Goal: Task Accomplishment & Management: Manage account settings

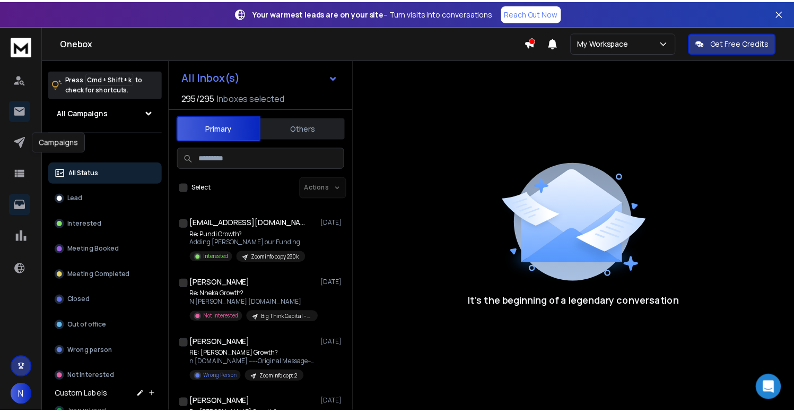
scroll to position [7, 0]
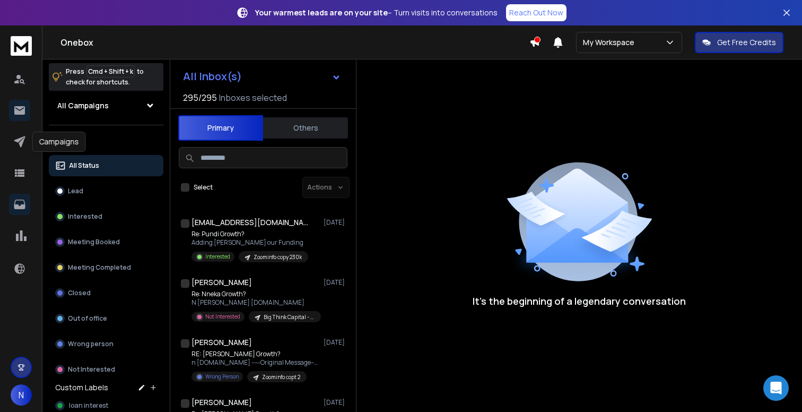
click at [18, 102] on link at bounding box center [19, 110] width 21 height 21
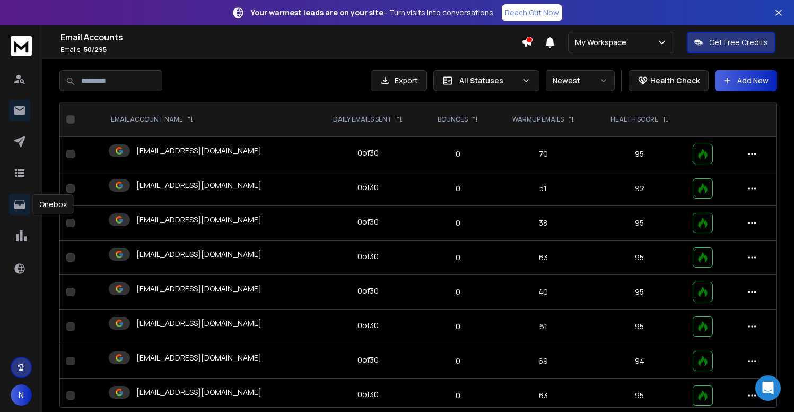
click at [10, 198] on link at bounding box center [19, 204] width 21 height 21
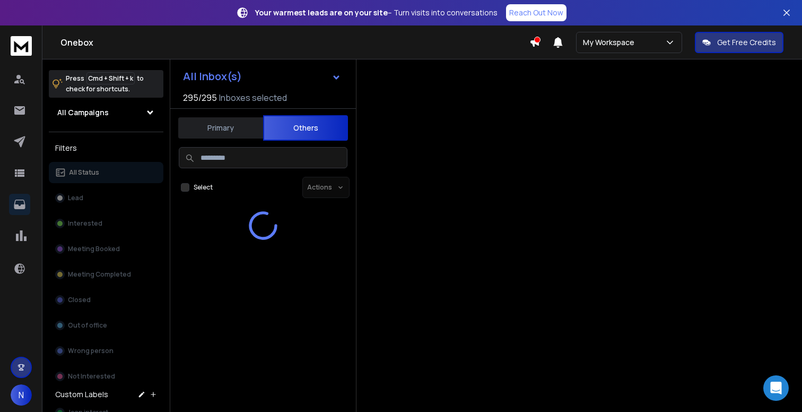
click at [317, 136] on button "Others" at bounding box center [305, 127] width 85 height 25
click at [316, 131] on button "Others" at bounding box center [305, 127] width 85 height 25
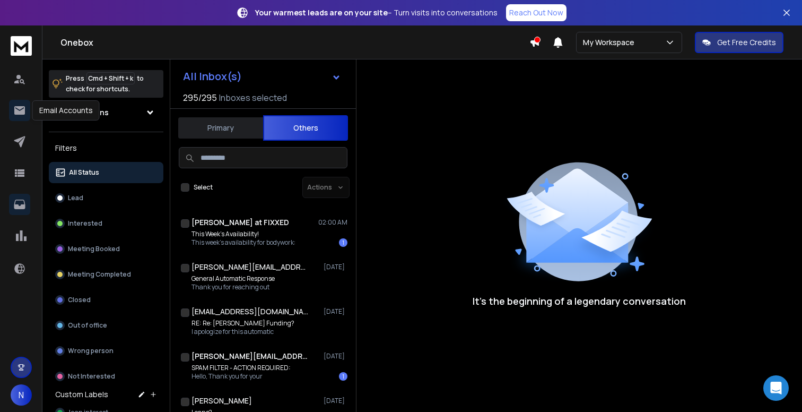
click at [18, 112] on icon at bounding box center [19, 110] width 11 height 8
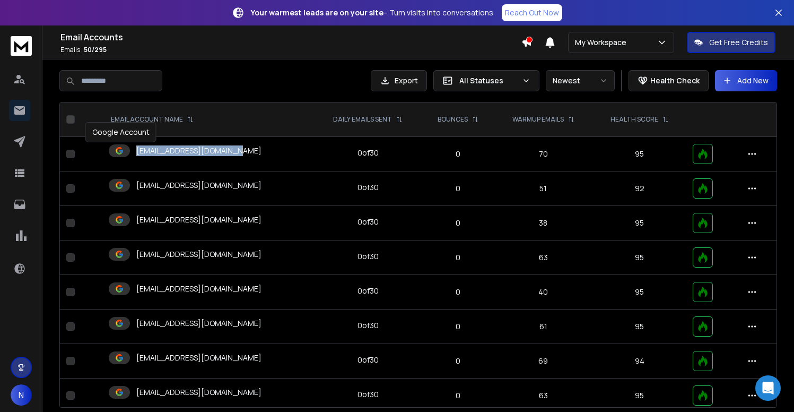
copy p "[EMAIL_ADDRESS][DOMAIN_NAME]"
drag, startPoint x: 237, startPoint y: 151, endPoint x: 135, endPoint y: 135, distance: 103.2
click at [117, 151] on div "[EMAIL_ADDRESS][DOMAIN_NAME]" at bounding box center [208, 150] width 199 height 13
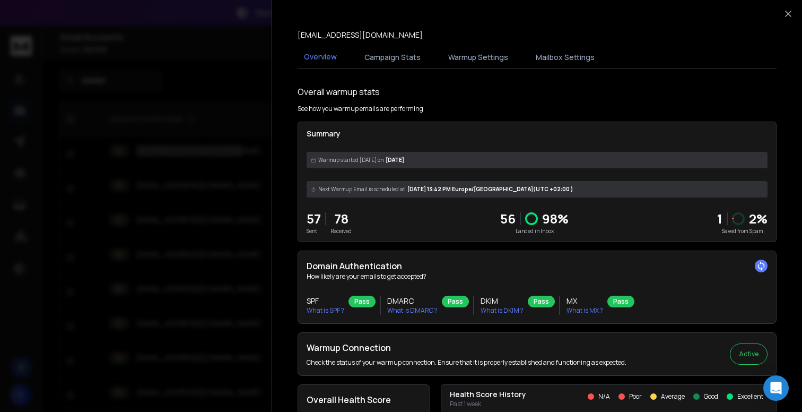
click at [194, 196] on div at bounding box center [401, 206] width 802 height 412
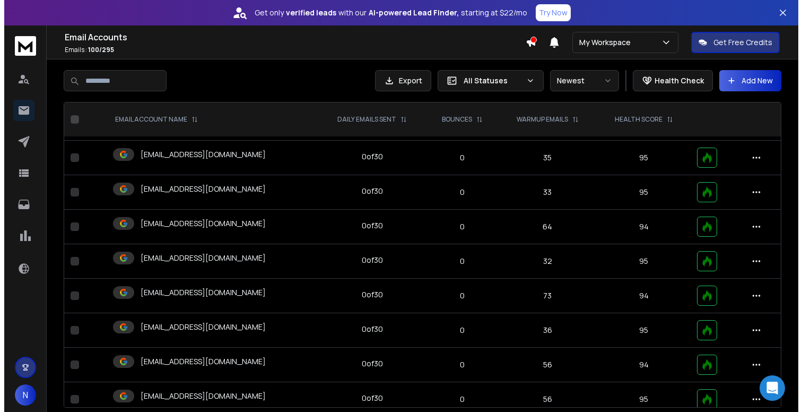
scroll to position [2897, 0]
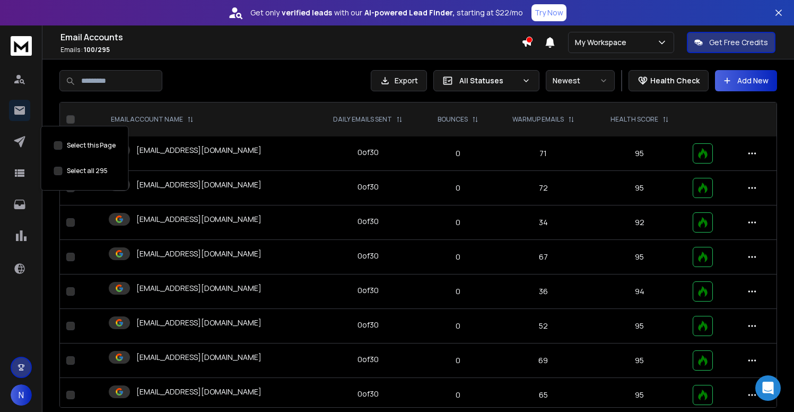
click at [59, 175] on div "Select all 295" at bounding box center [85, 170] width 62 height 21
click at [58, 173] on button "Select this Page" at bounding box center [58, 171] width 8 height 8
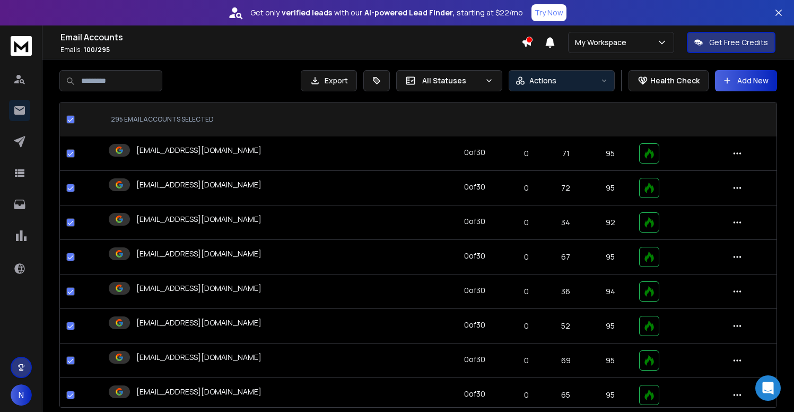
click at [525, 77] on icon "button" at bounding box center [521, 81] width 10 height 10
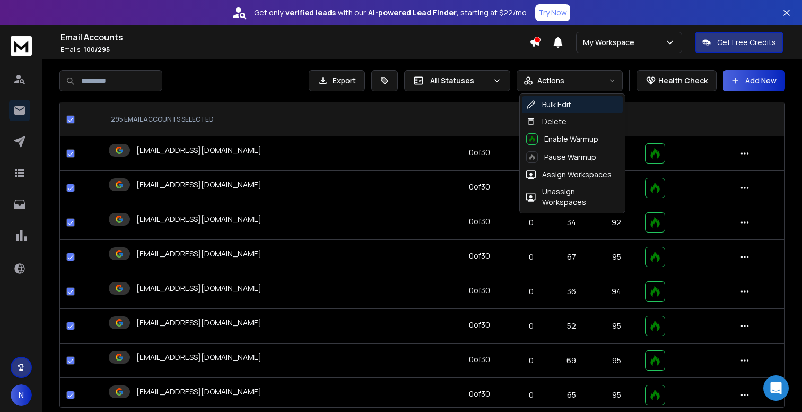
click at [539, 110] on div "Bulk Edit" at bounding box center [572, 104] width 101 height 17
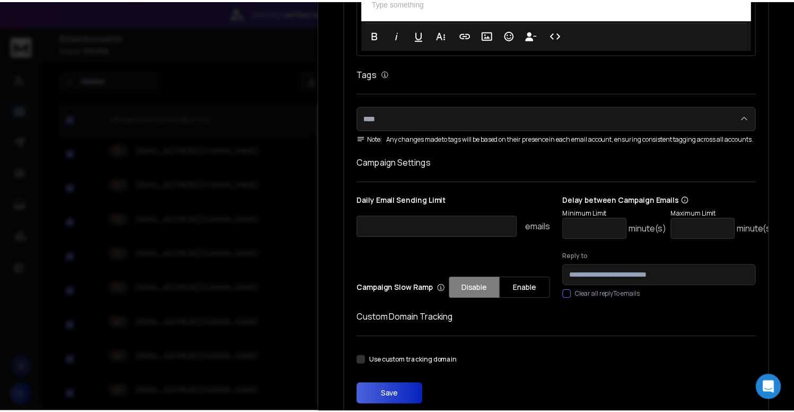
scroll to position [205, 0]
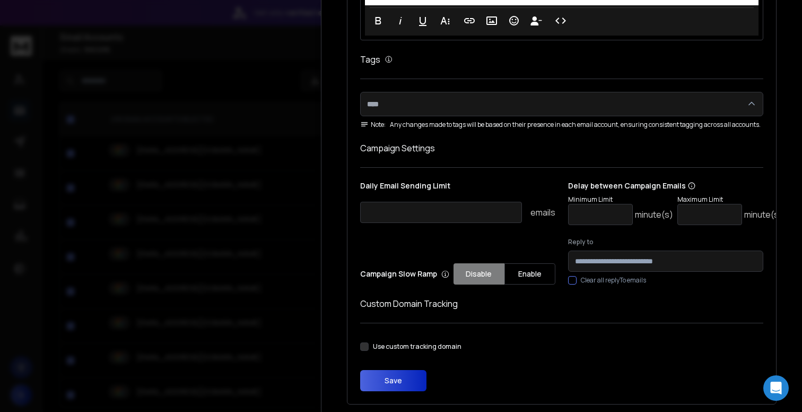
click at [458, 223] on input "number" at bounding box center [441, 212] width 162 height 21
type input "*"
click at [390, 391] on button "Save" at bounding box center [393, 380] width 66 height 21
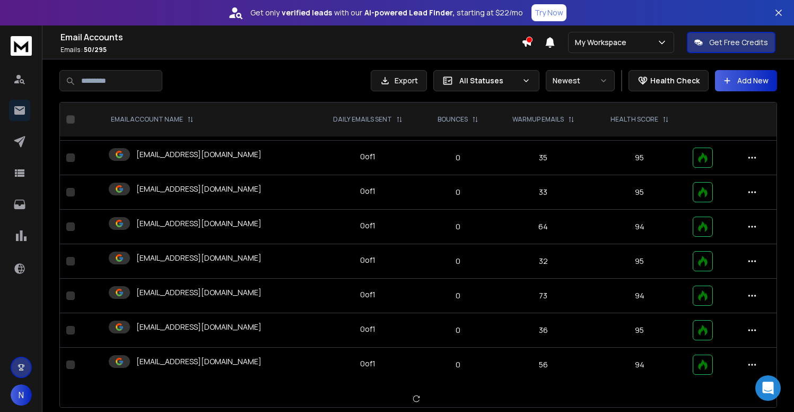
scroll to position [2897, 0]
